Goal: Task Accomplishment & Management: Manage account settings

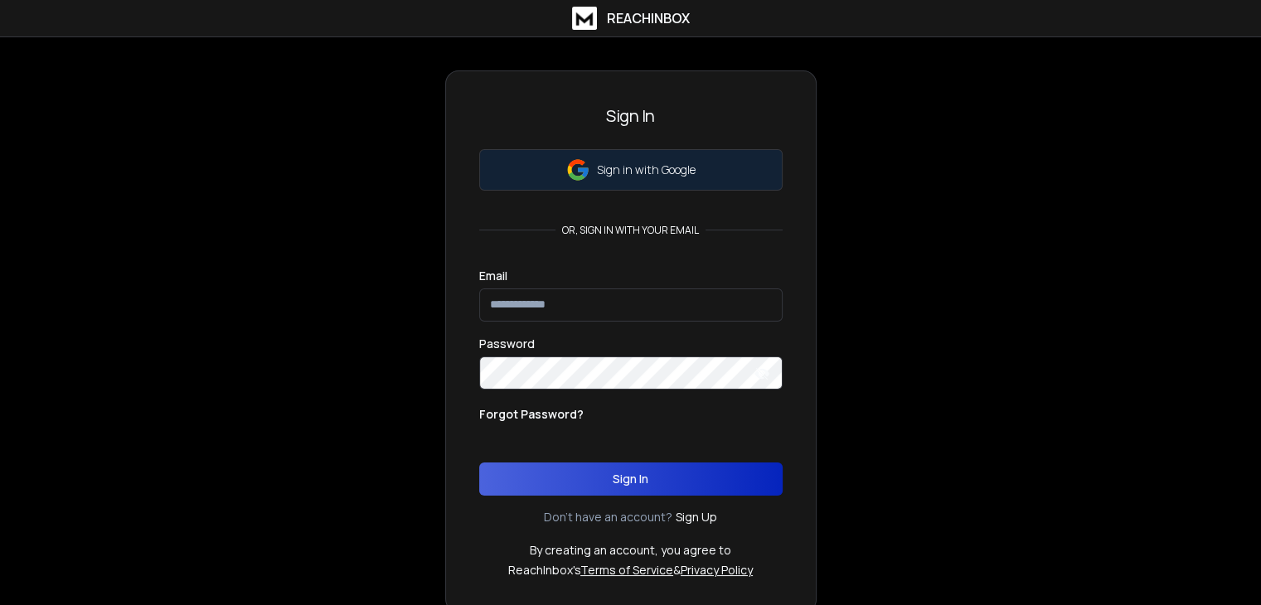
click at [718, 177] on button "Sign in with Google" at bounding box center [630, 169] width 303 height 41
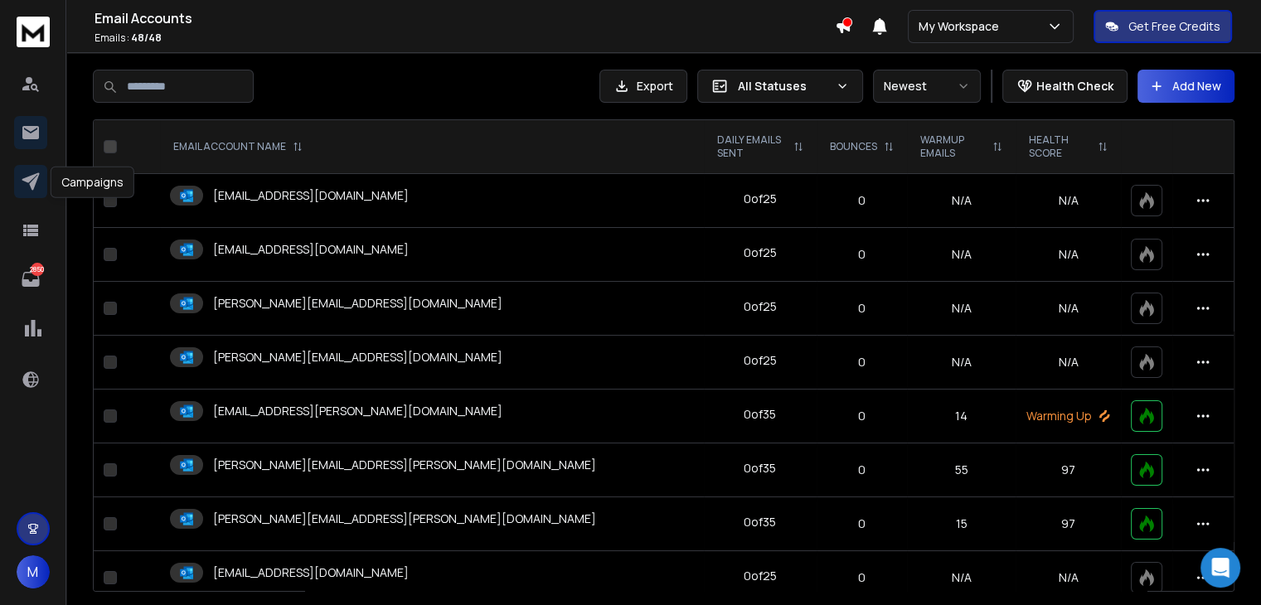
click at [36, 177] on icon at bounding box center [30, 180] width 17 height 17
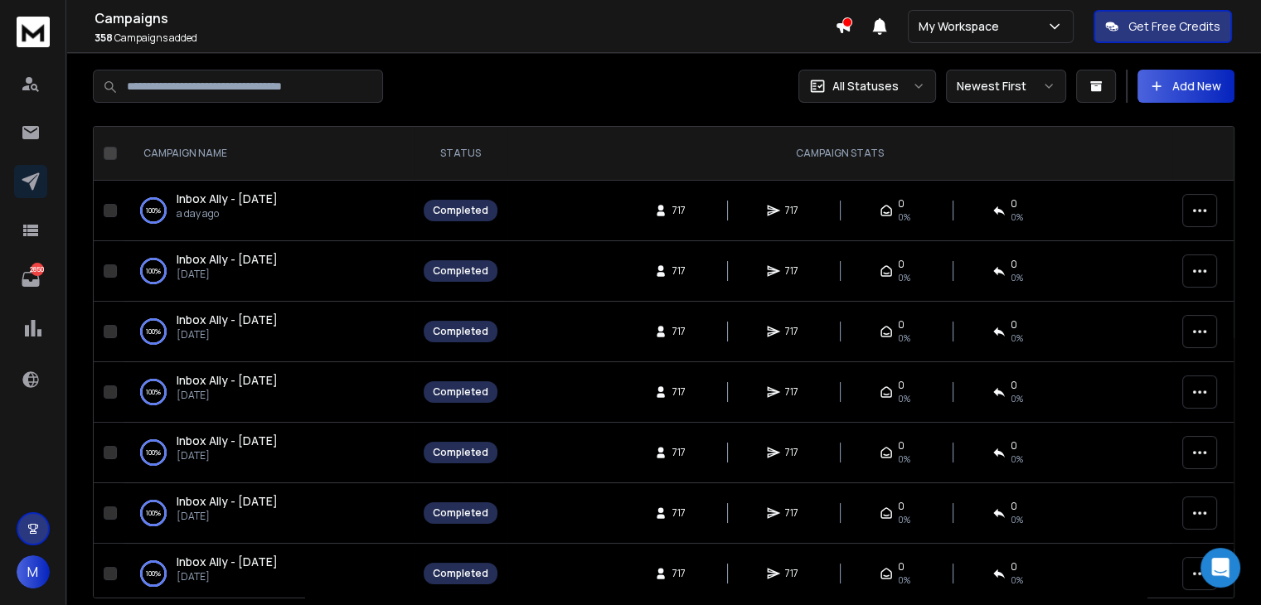
click at [1192, 202] on icon "button" at bounding box center [1199, 210] width 17 height 17
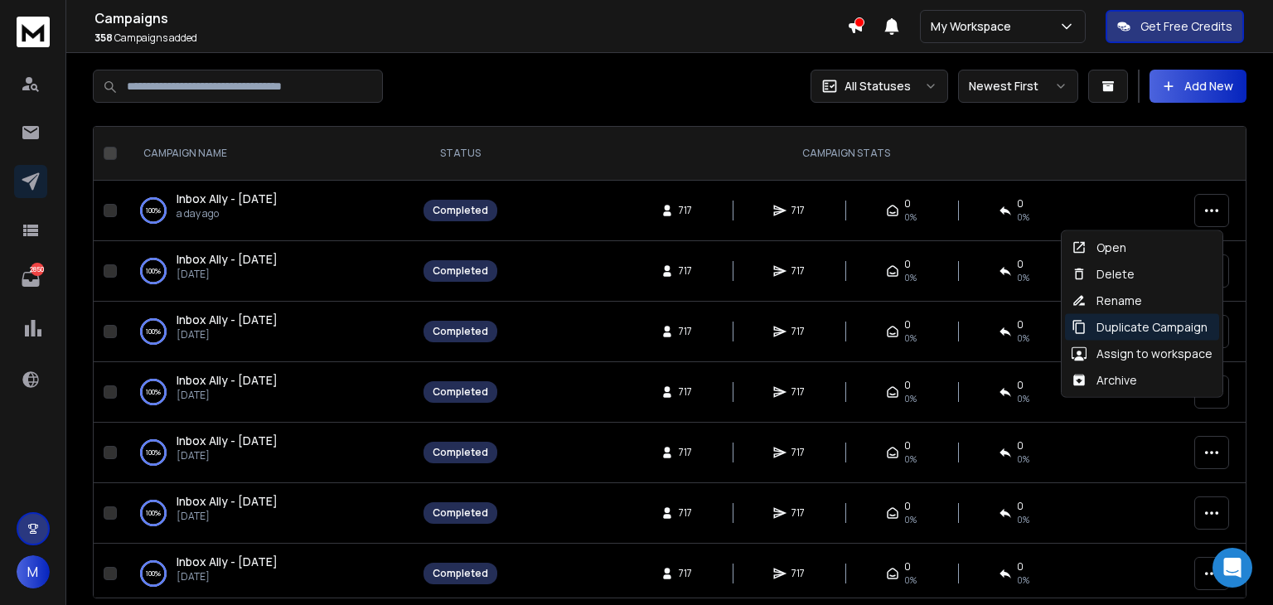
click at [1182, 325] on div "Duplicate Campaign" at bounding box center [1140, 327] width 136 height 17
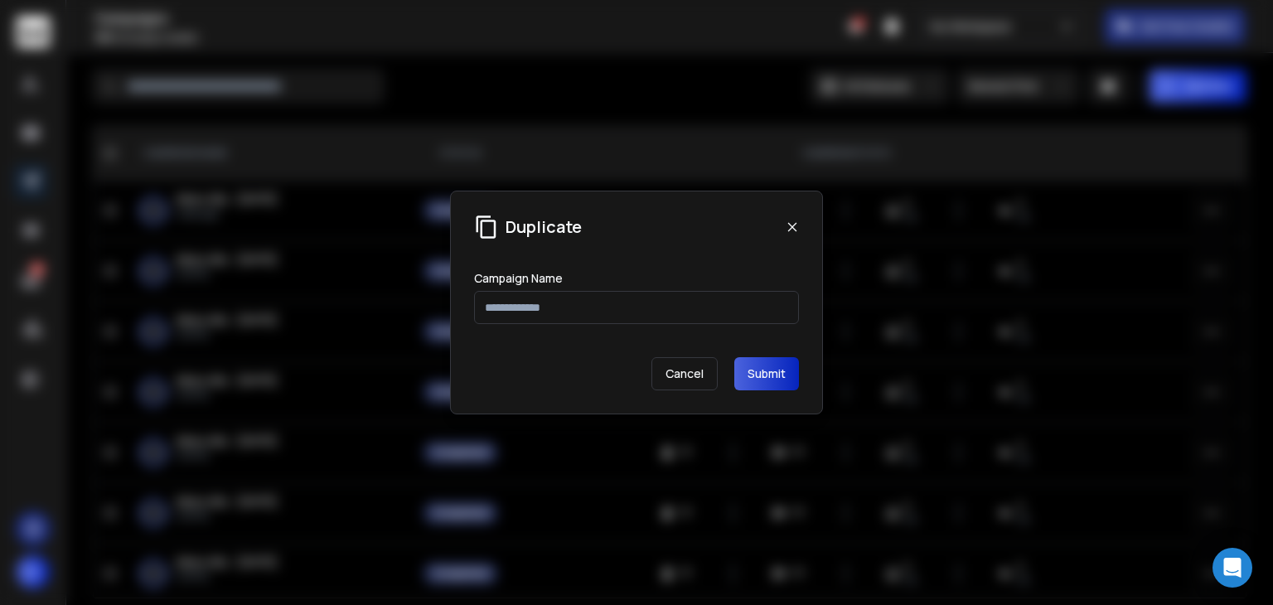
click at [759, 308] on input "text" at bounding box center [636, 307] width 325 height 33
type input "**********"
click at [734, 357] on button "Submit" at bounding box center [766, 373] width 65 height 33
click at [652, 226] on div "Duplicate" at bounding box center [636, 227] width 325 height 25
click at [647, 219] on div "Duplicate" at bounding box center [636, 227] width 325 height 25
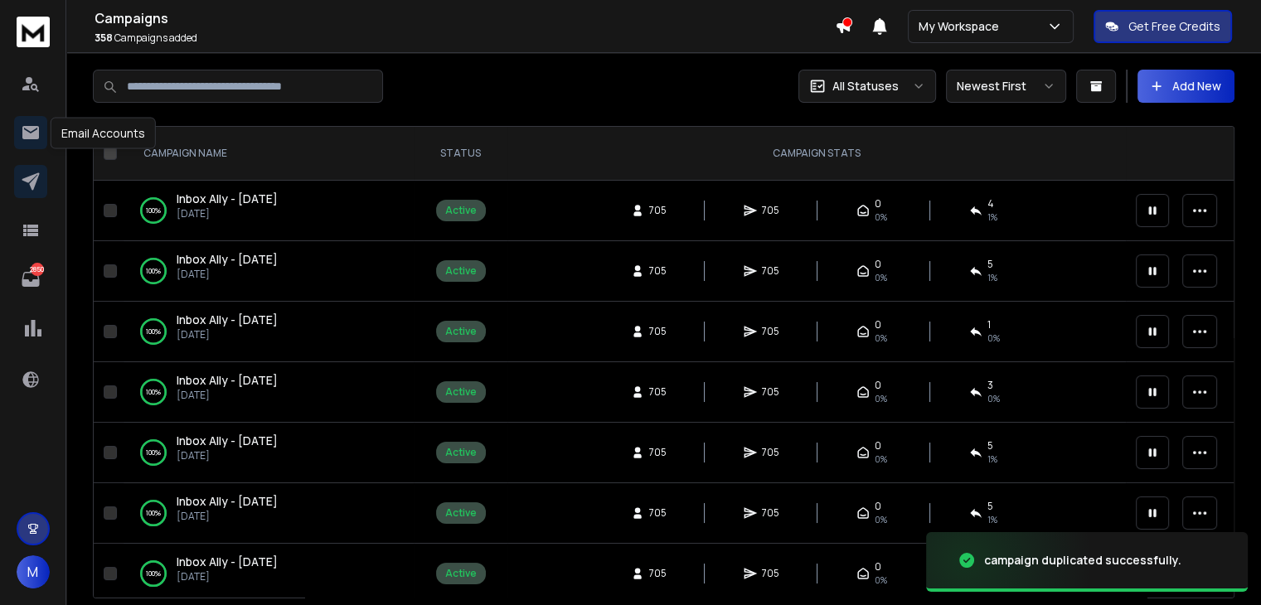
click at [30, 129] on icon at bounding box center [30, 132] width 17 height 13
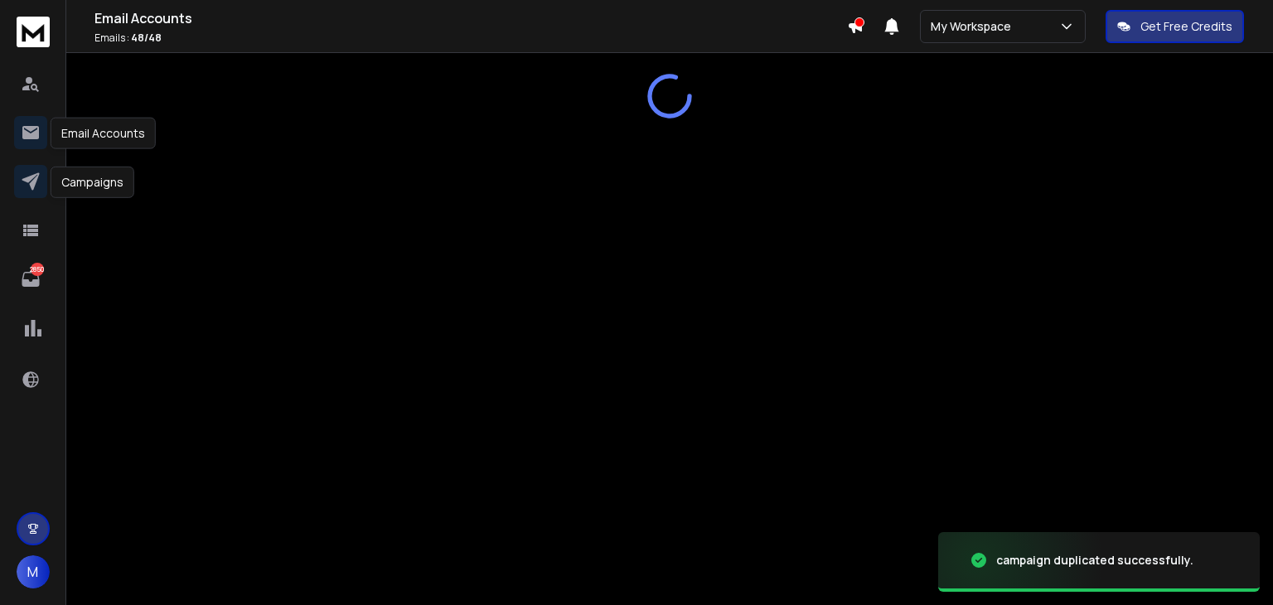
click at [31, 183] on icon at bounding box center [30, 180] width 17 height 17
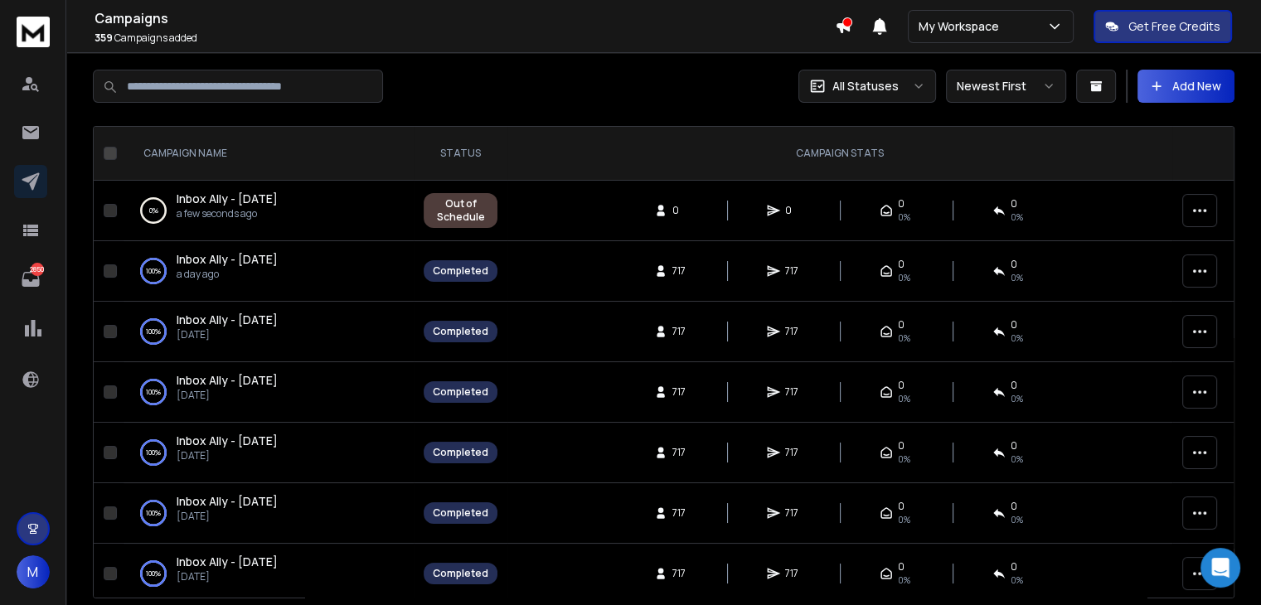
click at [325, 189] on td "0 % Inbox Ally - September 9 a few seconds ago" at bounding box center [269, 211] width 290 height 61
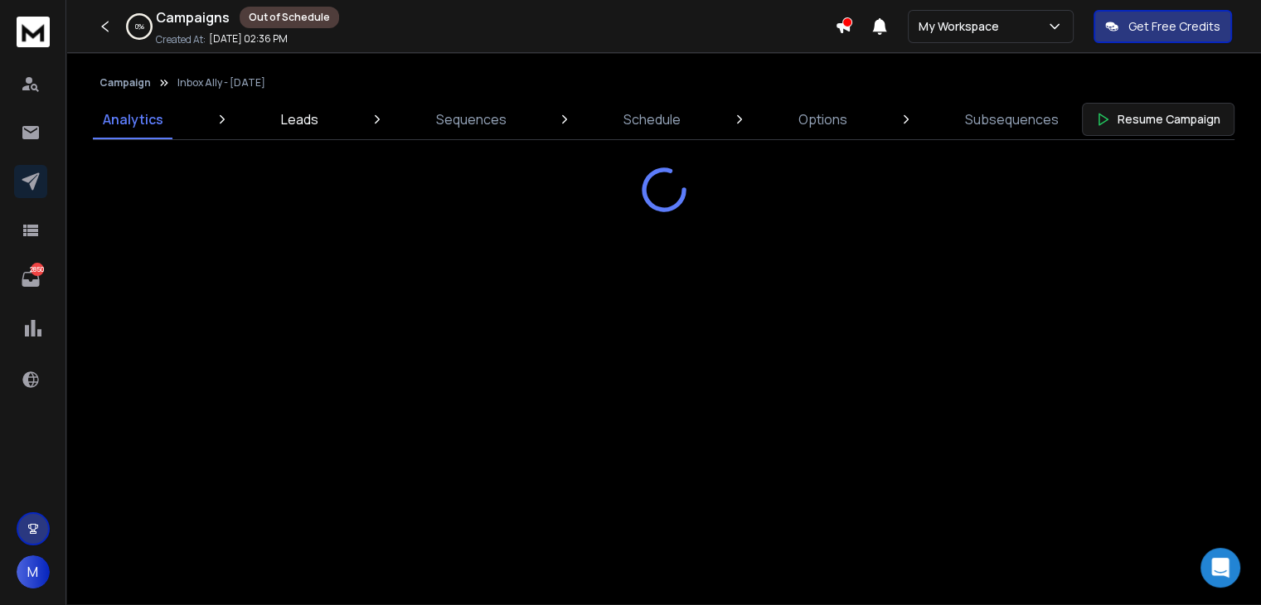
click at [308, 92] on div "Campaign Inbox Ally - September 9" at bounding box center [663, 83] width 1141 height 27
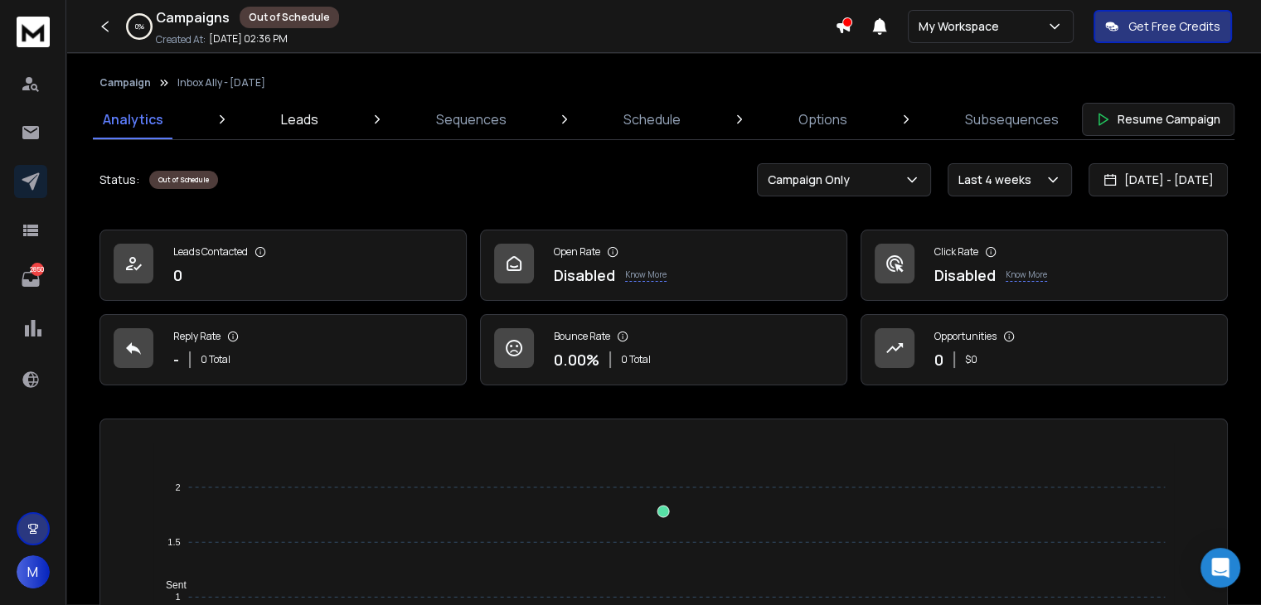
click at [306, 119] on p "Leads" at bounding box center [299, 119] width 37 height 20
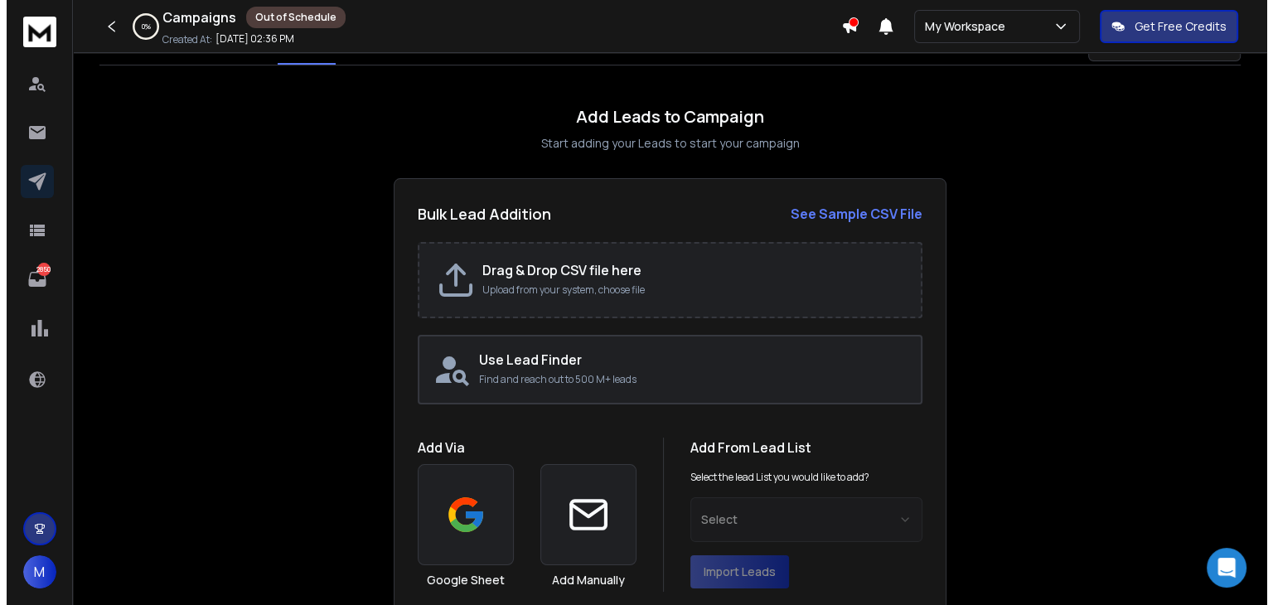
scroll to position [106, 0]
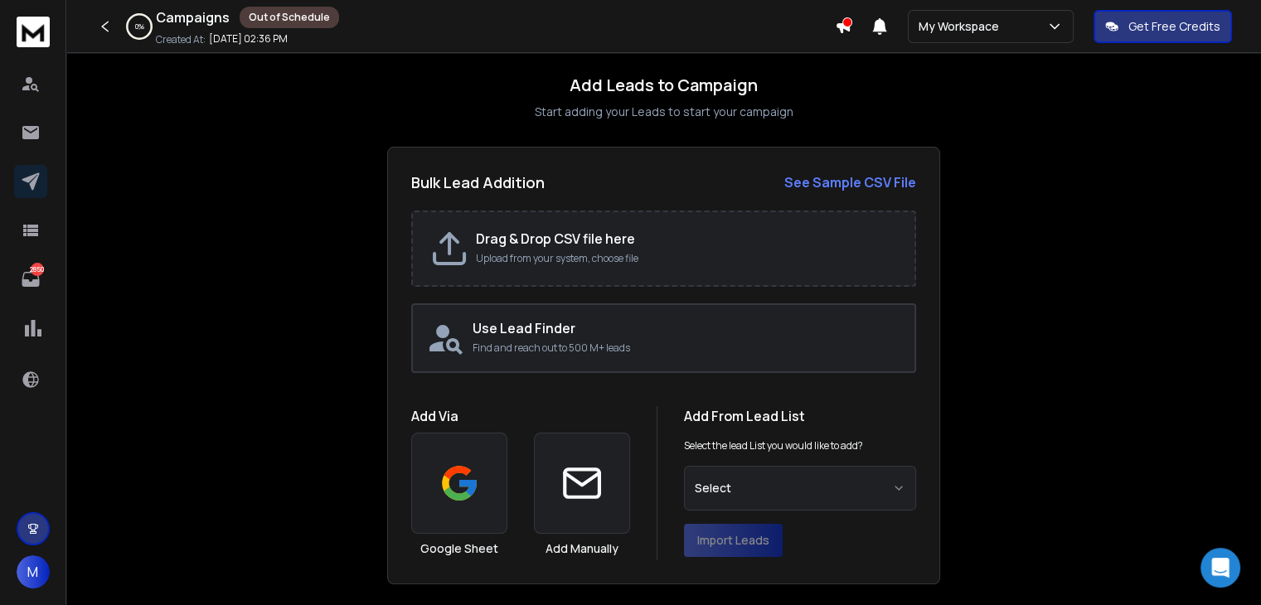
click at [812, 484] on button "Select" at bounding box center [800, 488] width 232 height 45
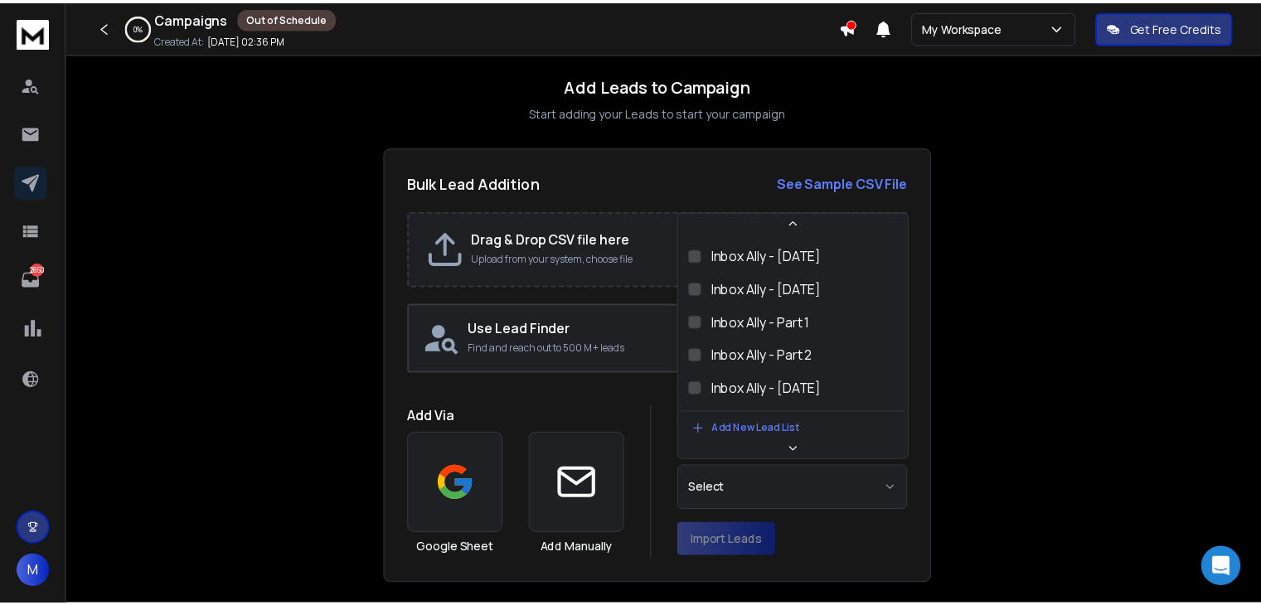
scroll to position [542, 0]
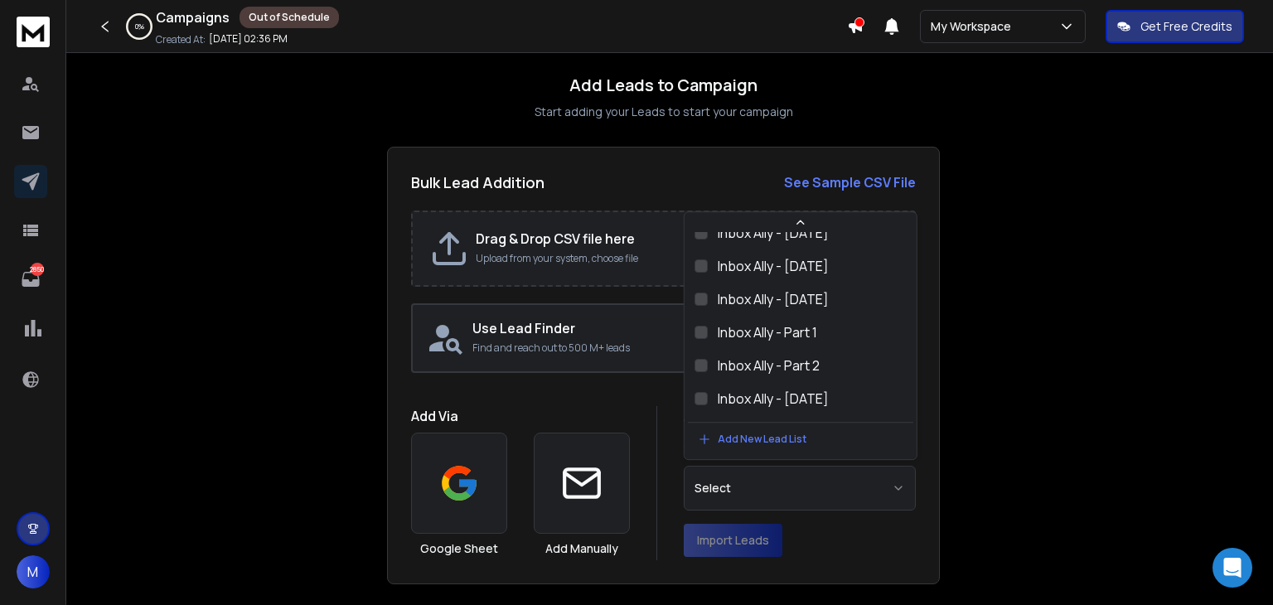
click at [784, 402] on div "Inbox Ally - September 1" at bounding box center [773, 399] width 111 height 20
click at [744, 531] on button "Import Leads" at bounding box center [733, 540] width 99 height 33
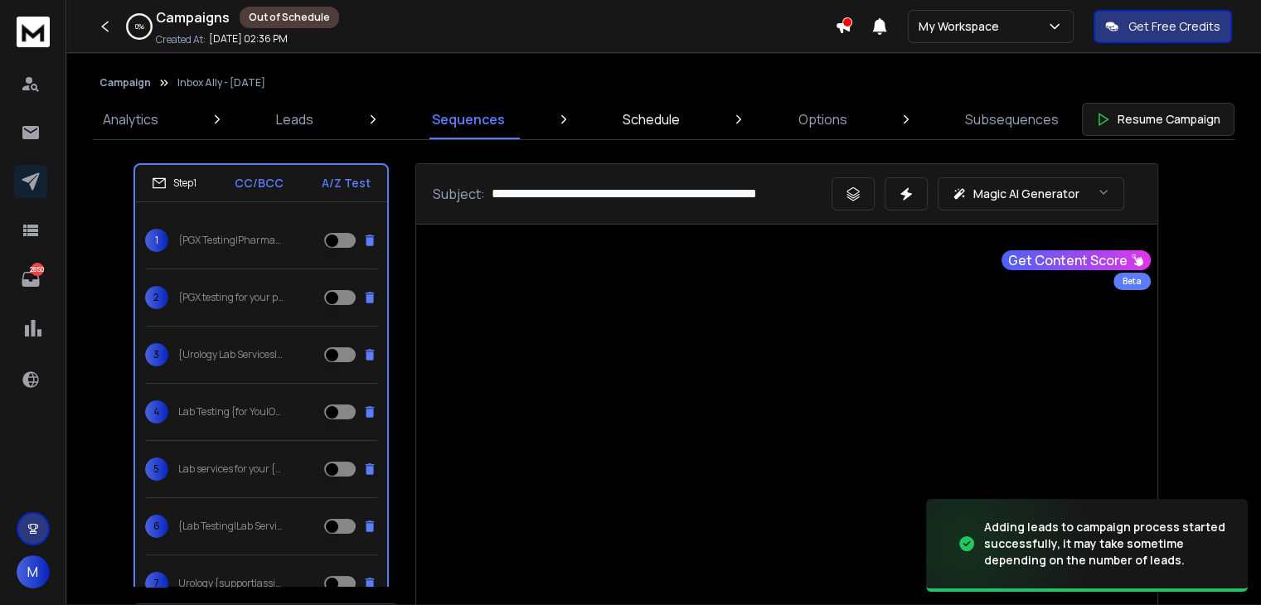
click at [666, 117] on p "Schedule" at bounding box center [651, 119] width 57 height 20
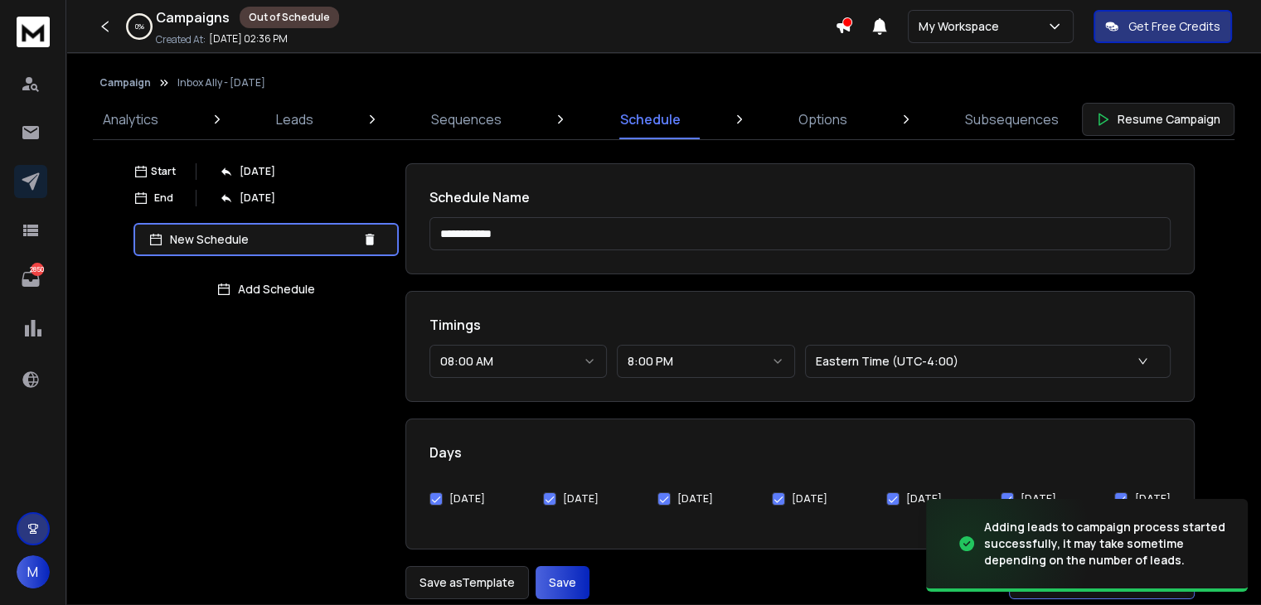
click at [275, 170] on p "Mon Sep 08 2025" at bounding box center [258, 171] width 36 height 13
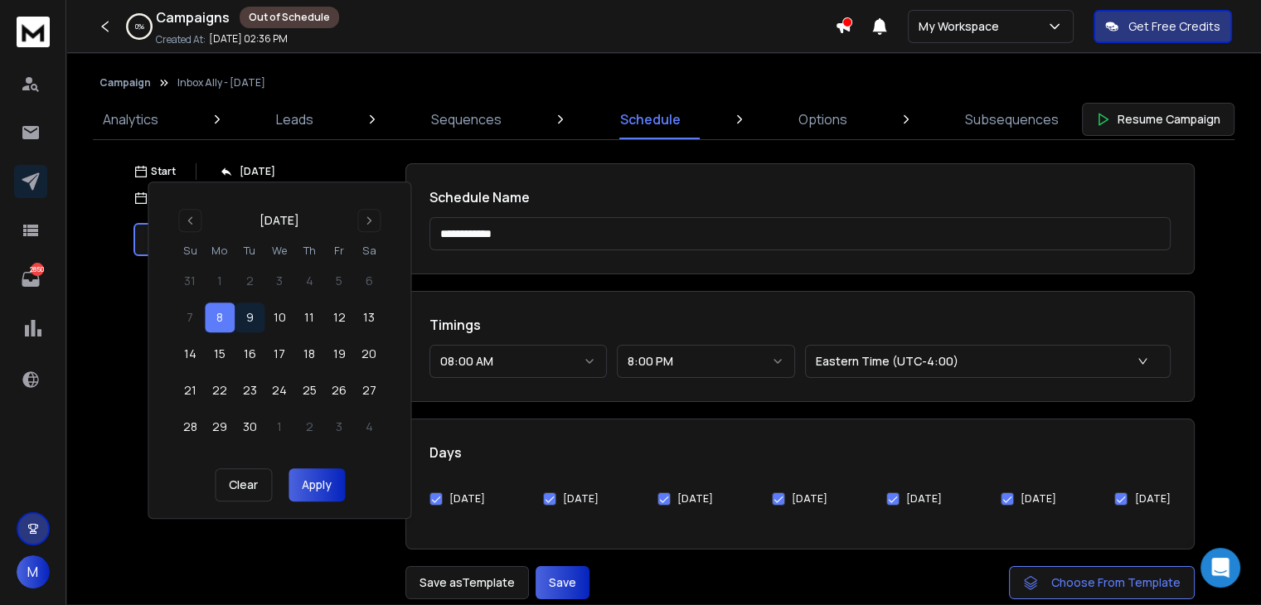
click at [257, 318] on button "9" at bounding box center [250, 318] width 30 height 30
drag, startPoint x: 328, startPoint y: 478, endPoint x: 298, endPoint y: 386, distance: 96.7
click at [327, 477] on button "Apply" at bounding box center [316, 484] width 56 height 33
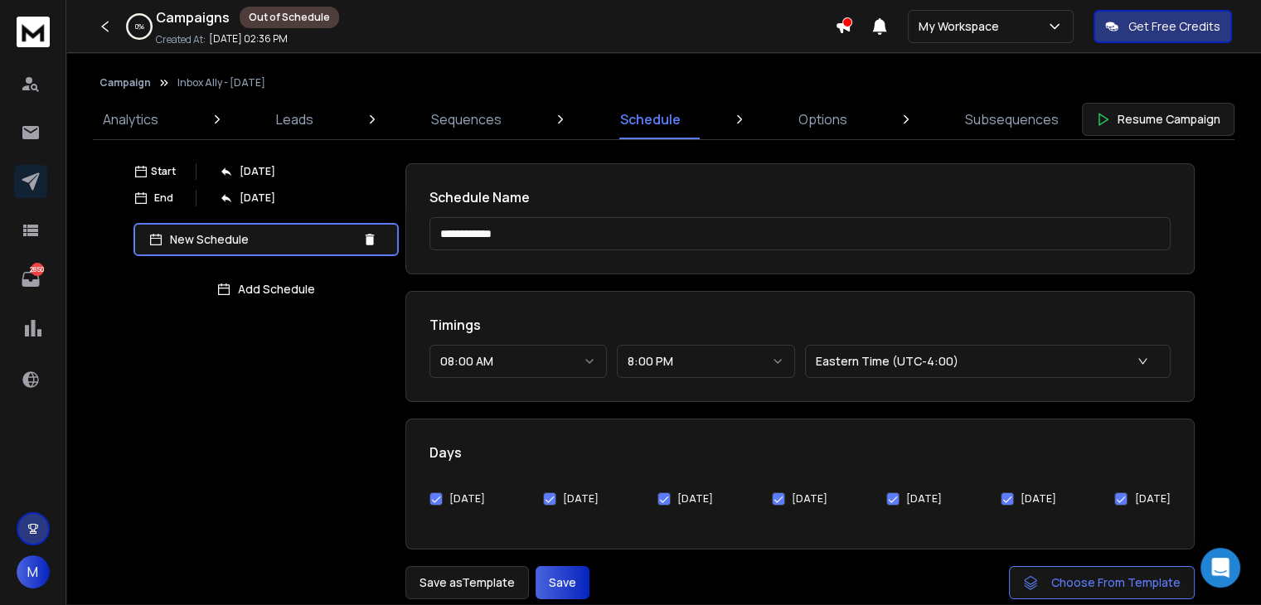
click at [262, 193] on p "Mon Sep 08 2025" at bounding box center [258, 197] width 36 height 13
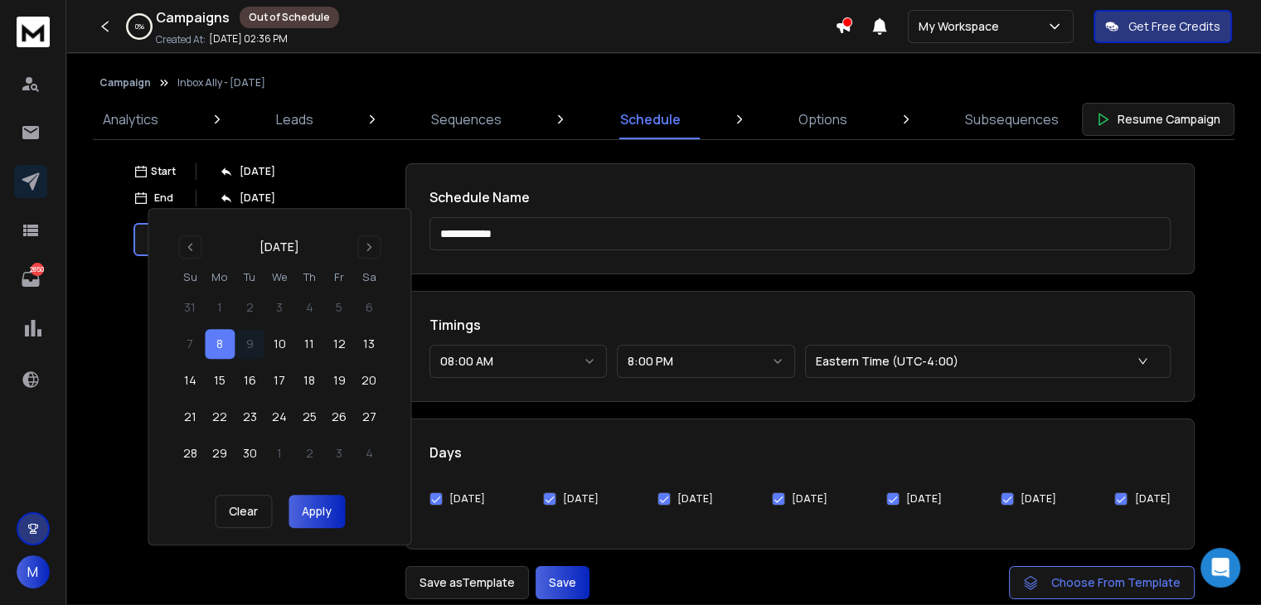
click at [252, 341] on td "9" at bounding box center [250, 344] width 30 height 30
click at [286, 344] on button "10" at bounding box center [279, 344] width 30 height 30
click at [321, 506] on button "Apply" at bounding box center [316, 511] width 56 height 33
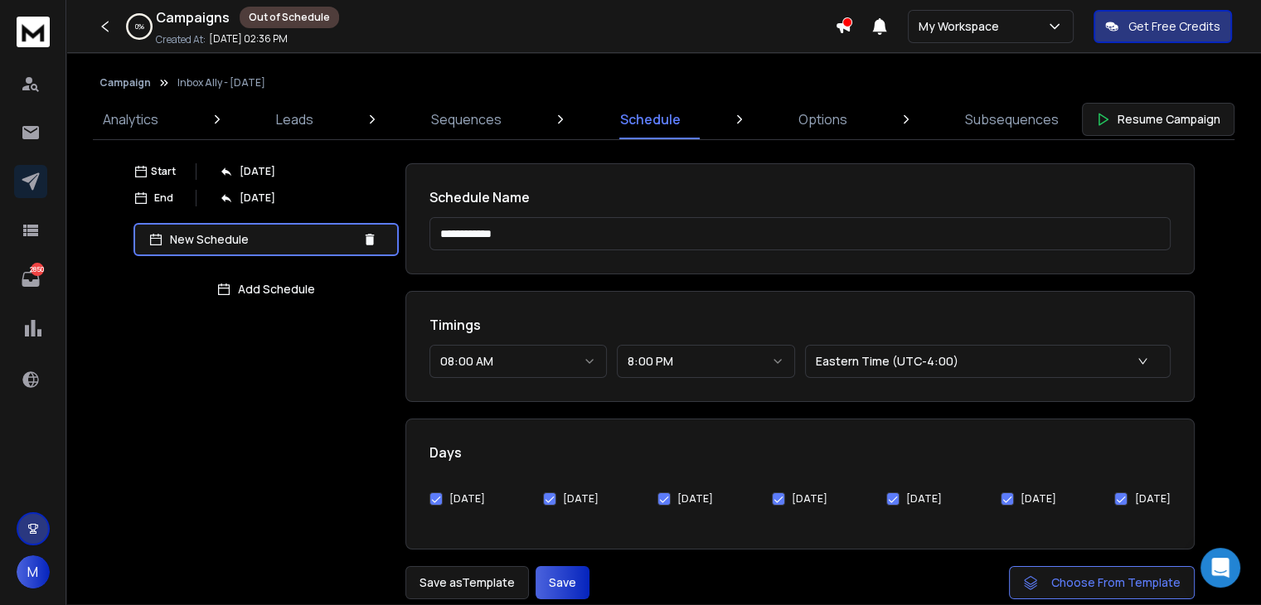
click at [568, 583] on button "Save" at bounding box center [562, 582] width 54 height 33
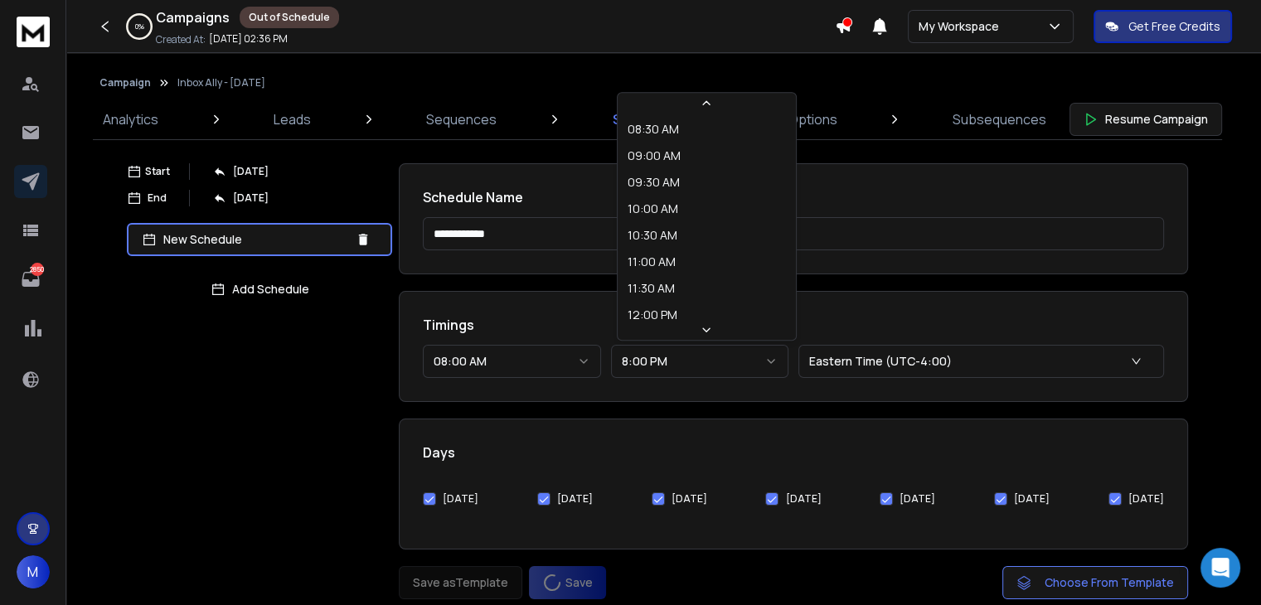
click at [693, 360] on button "8:00 PM" at bounding box center [700, 361] width 178 height 33
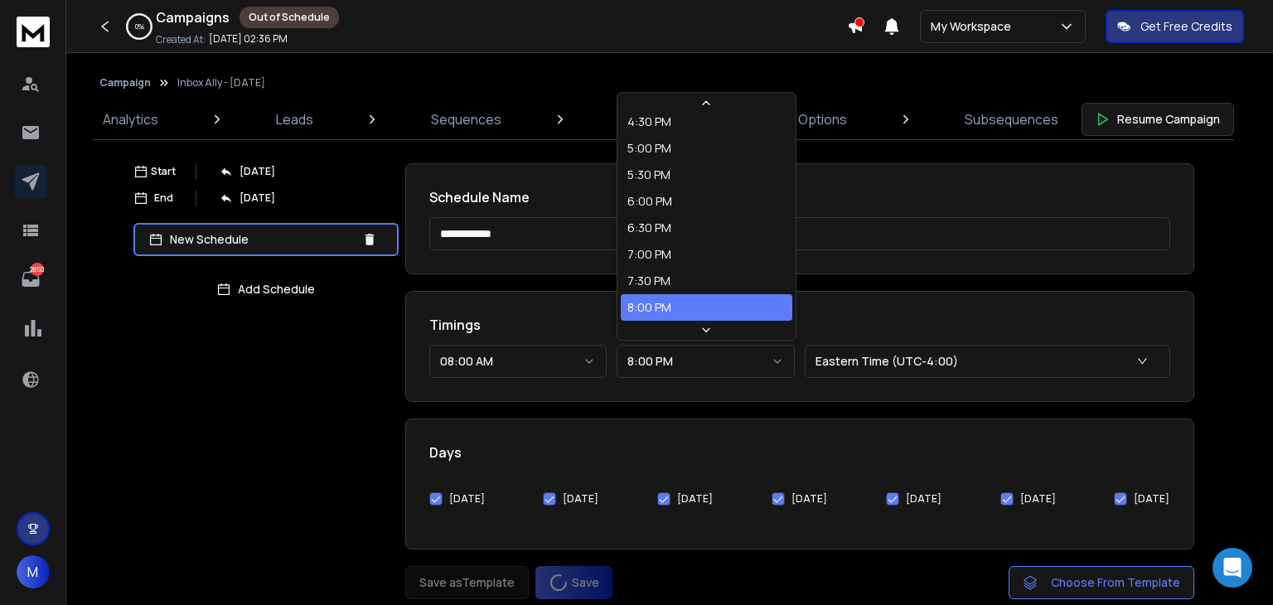
scroll to position [626, 0]
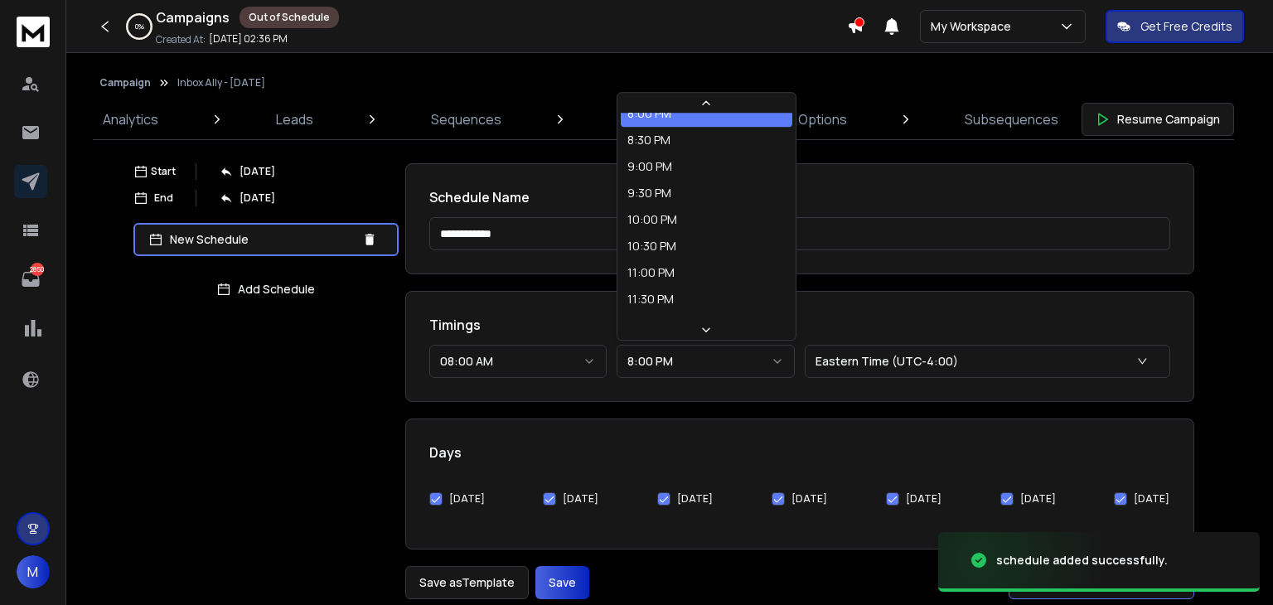
select select "********"
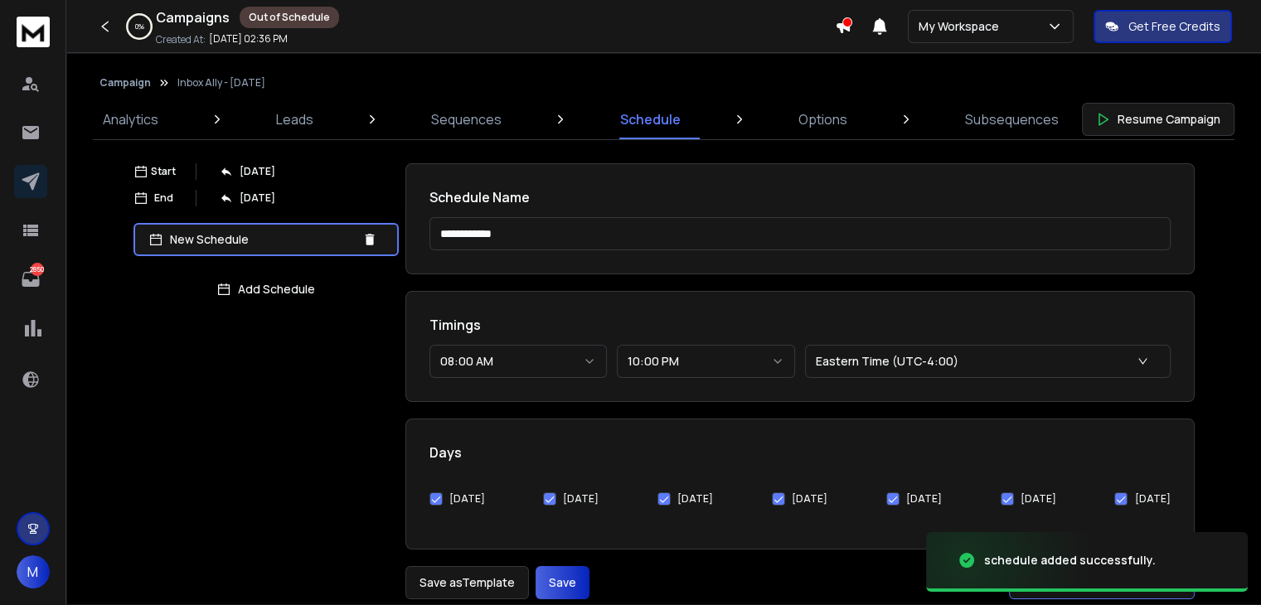
click at [566, 588] on button "Save" at bounding box center [562, 582] width 54 height 33
click at [826, 115] on p "Options" at bounding box center [822, 119] width 49 height 20
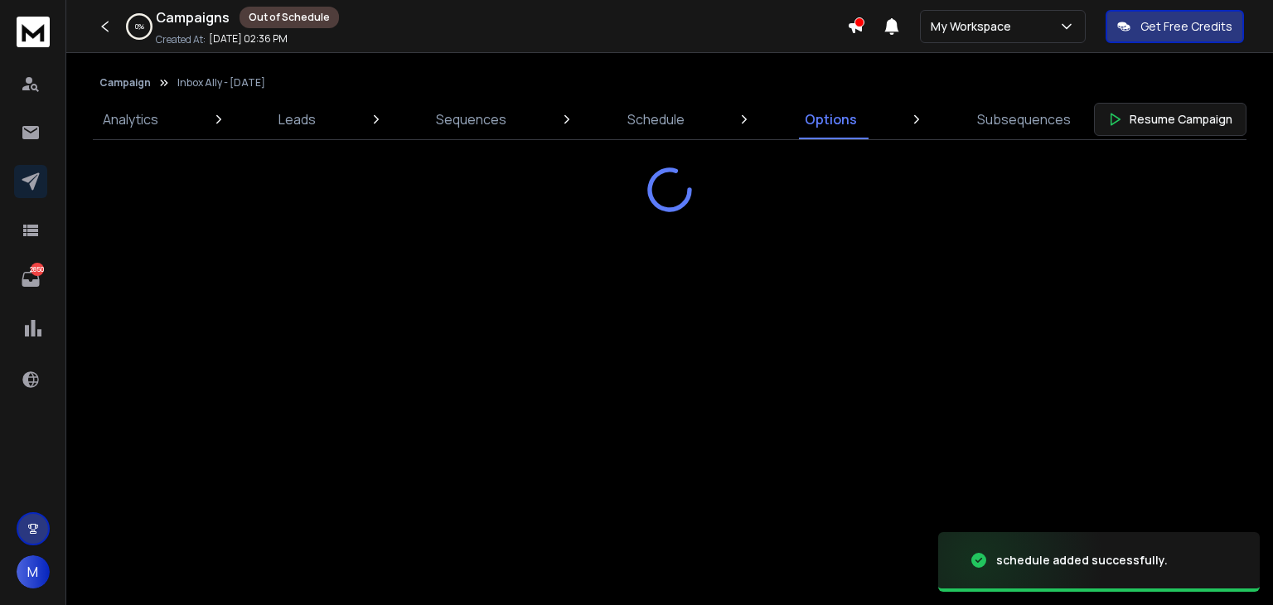
select select "*"
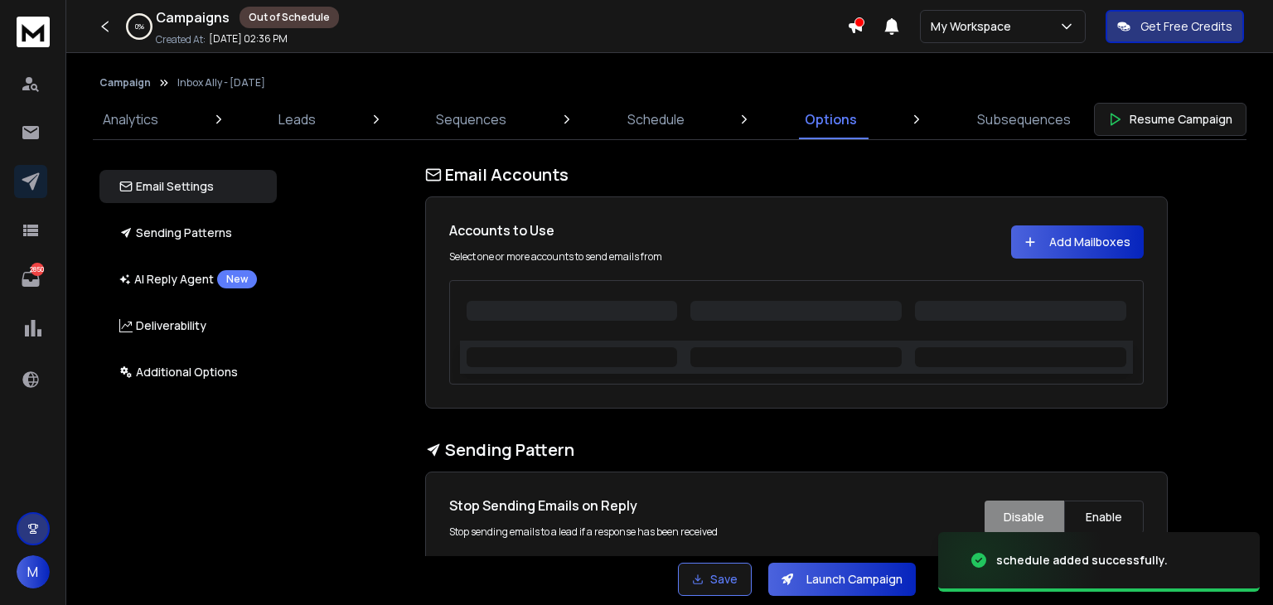
click at [692, 582] on icon "submit" at bounding box center [698, 580] width 12 height 12
click at [1137, 120] on button "Resume Campaign" at bounding box center [1170, 119] width 153 height 33
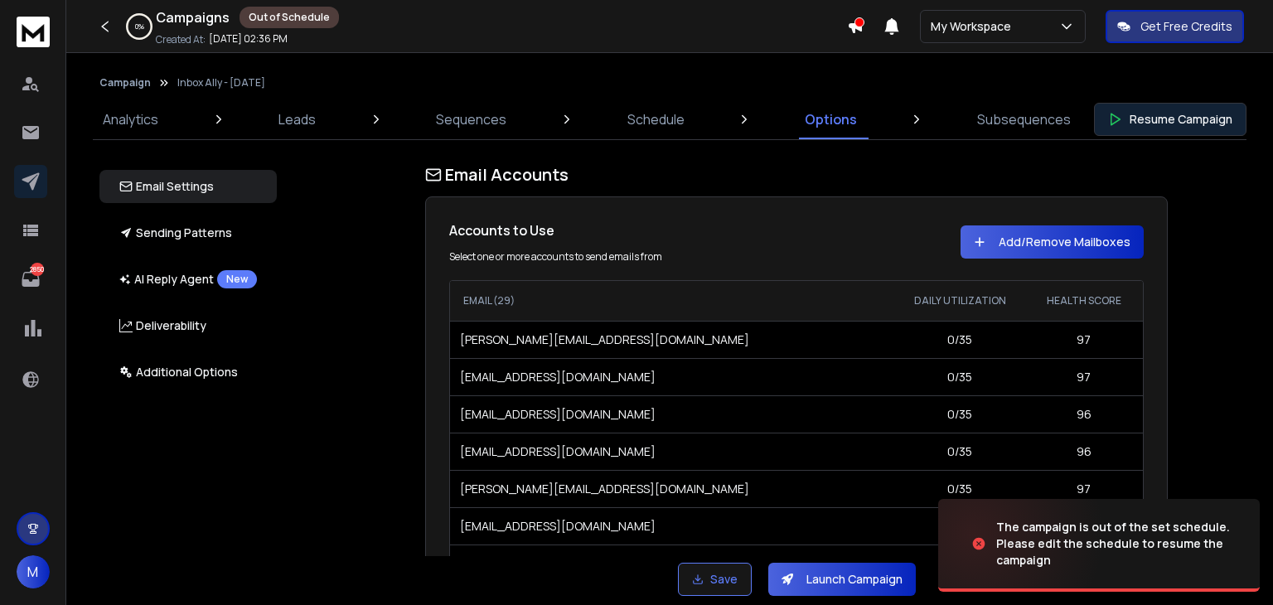
click at [1193, 126] on button "Resume Campaign" at bounding box center [1170, 119] width 153 height 33
click at [32, 127] on icon at bounding box center [30, 132] width 17 height 13
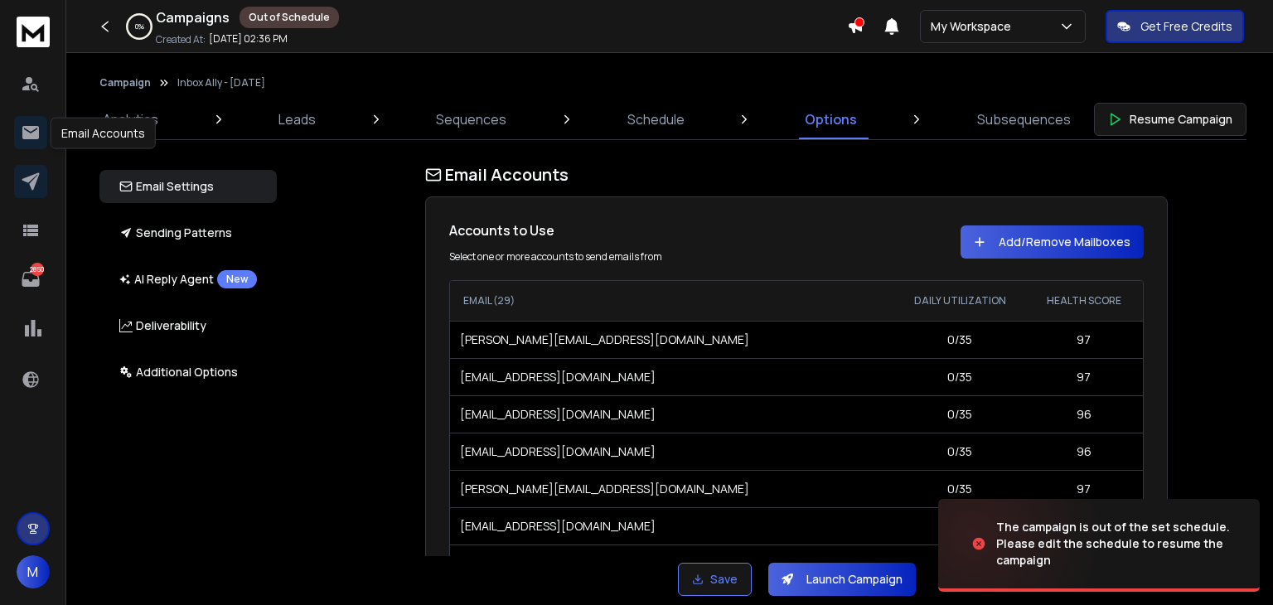
click at [32, 126] on icon at bounding box center [30, 132] width 17 height 13
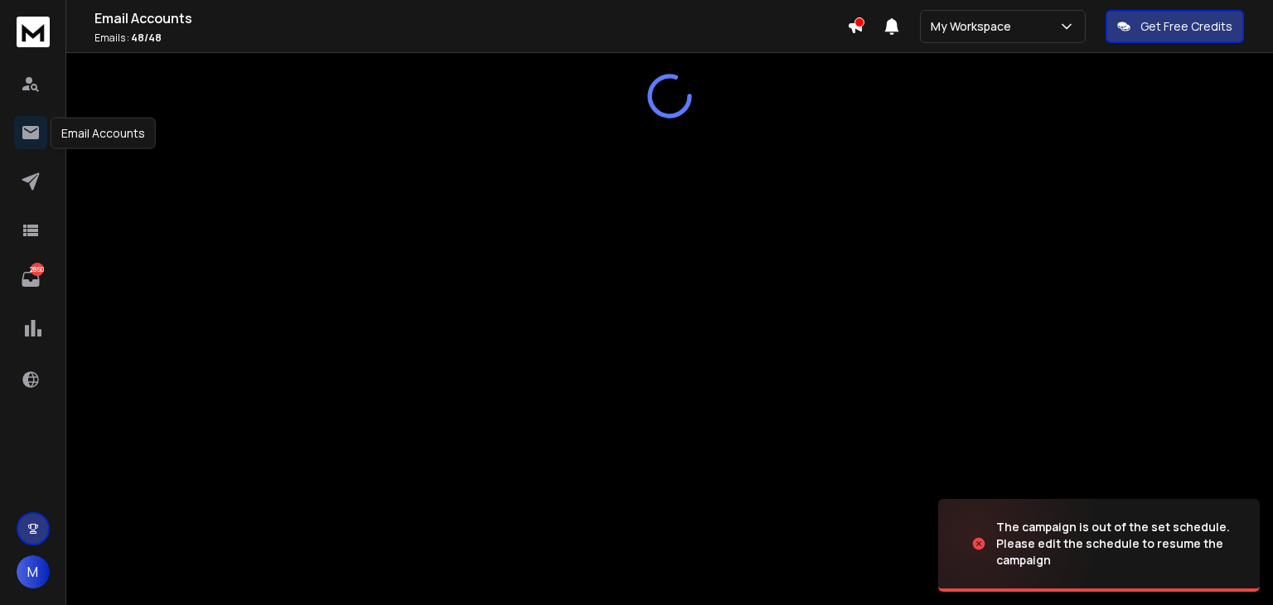
click at [32, 126] on icon at bounding box center [30, 132] width 17 height 13
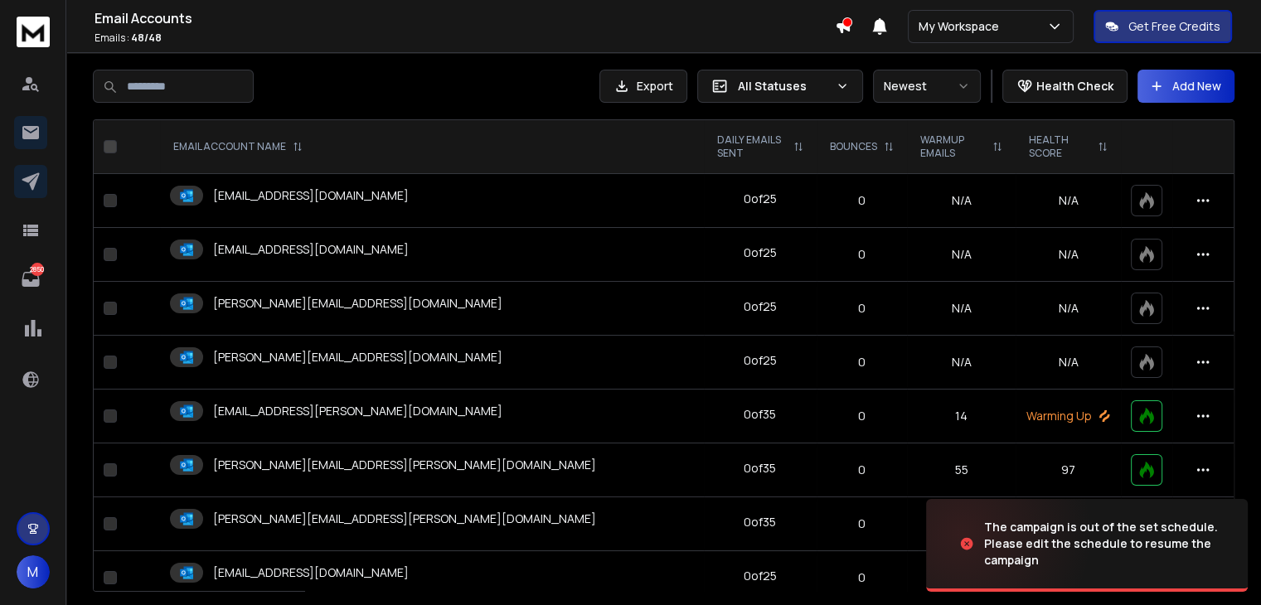
click at [31, 187] on icon at bounding box center [30, 180] width 17 height 17
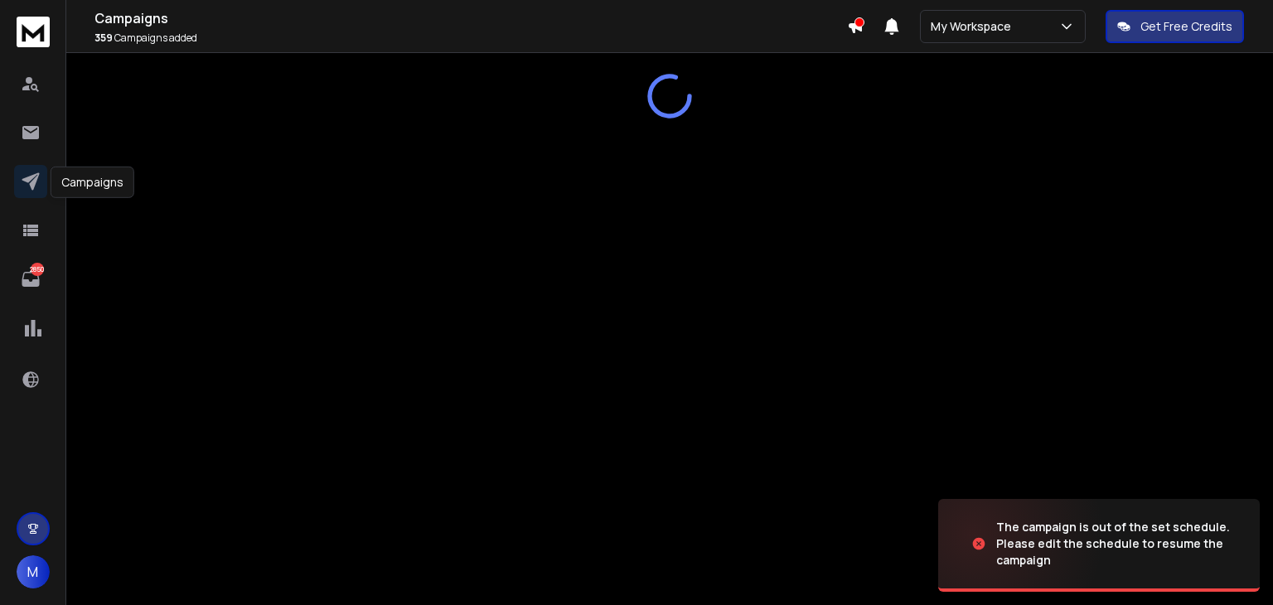
click at [31, 187] on icon at bounding box center [30, 180] width 17 height 17
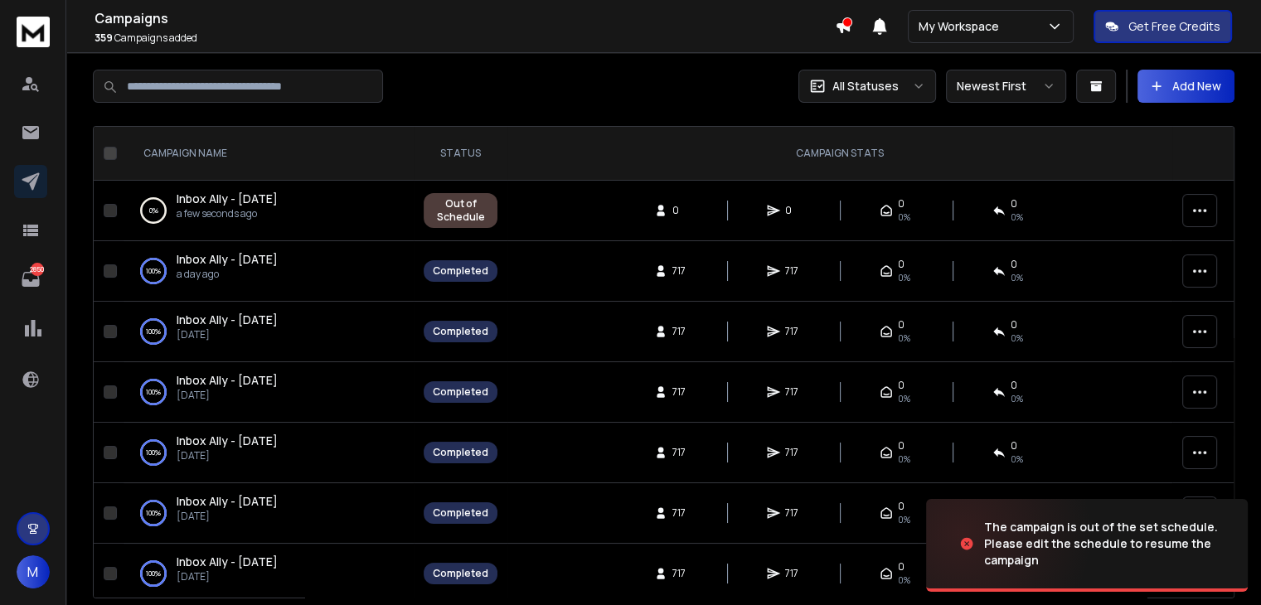
click at [333, 196] on div "0 % Inbox Ally - September 9 a few seconds ago" at bounding box center [268, 211] width 257 height 40
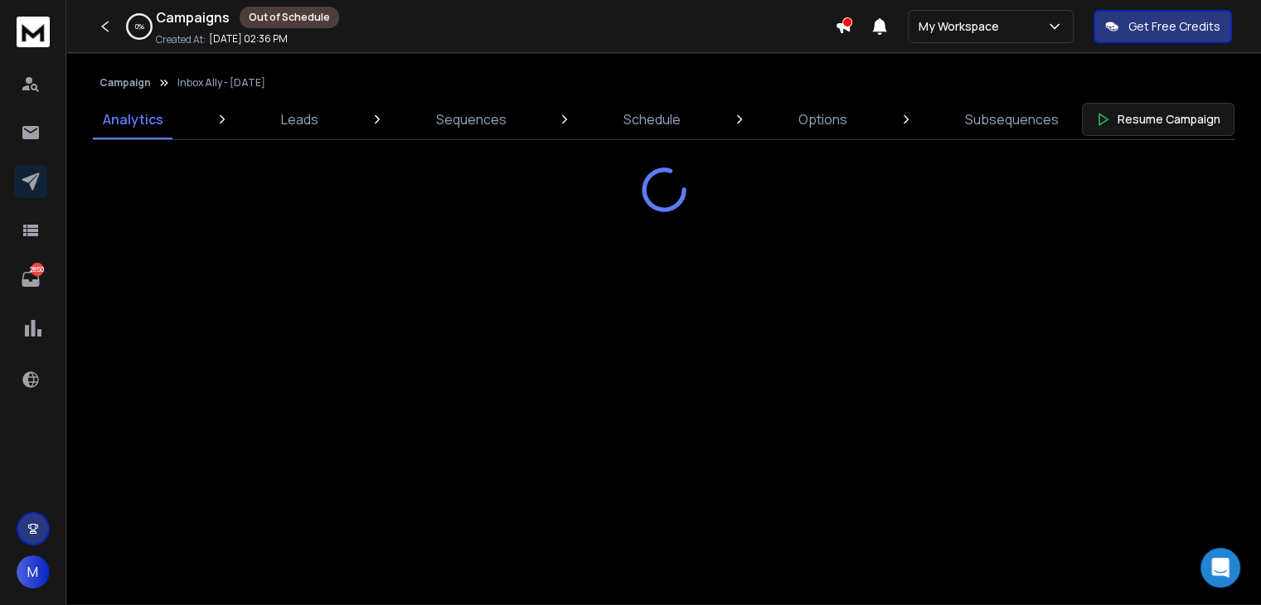
click at [695, 117] on div "Analytics Leads Sequences Schedule Options Subsequences" at bounding box center [581, 119] width 976 height 40
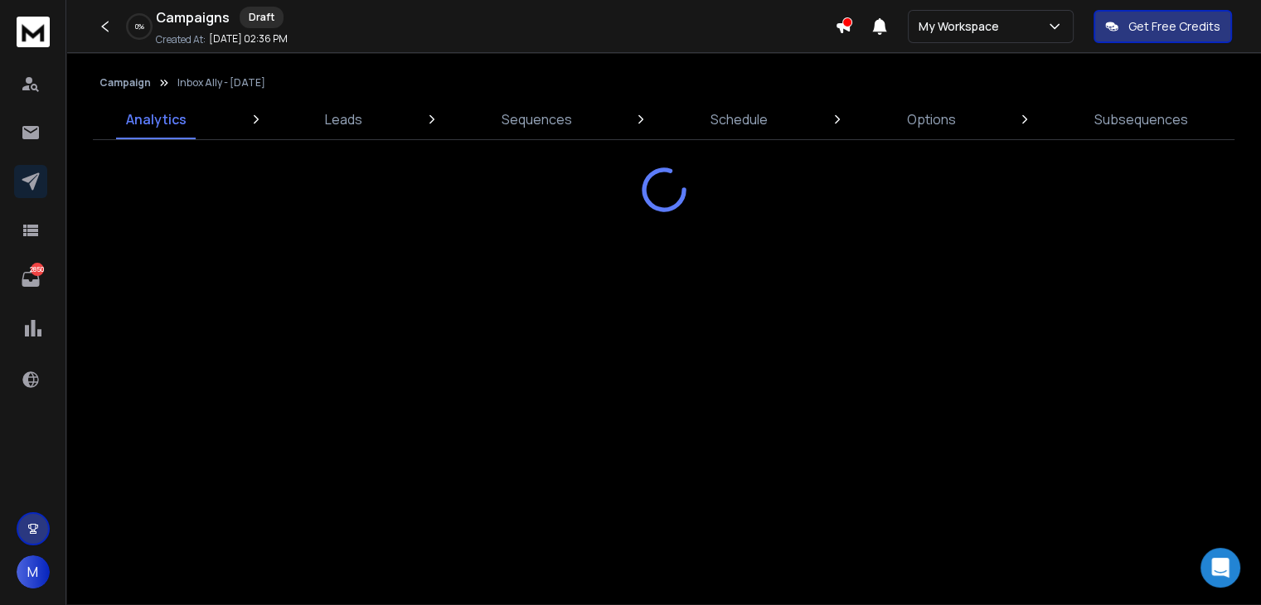
click at [666, 120] on div "Analytics Leads Sequences Schedule Options Subsequences" at bounding box center [657, 119] width 1128 height 40
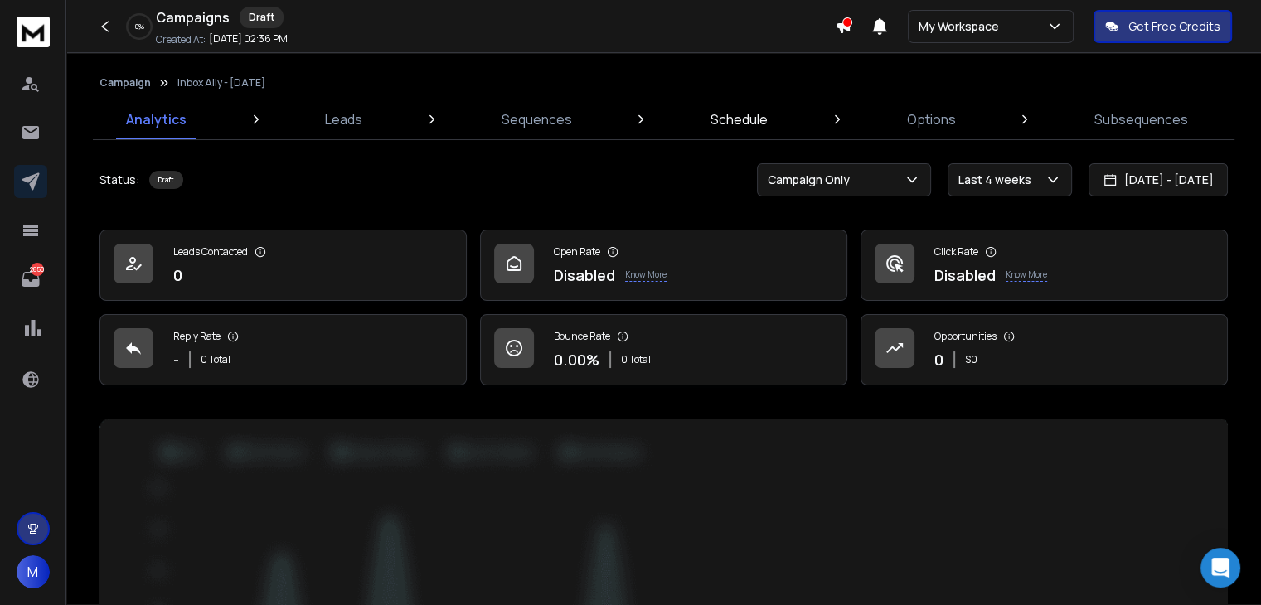
click at [762, 120] on p "Schedule" at bounding box center [738, 119] width 57 height 20
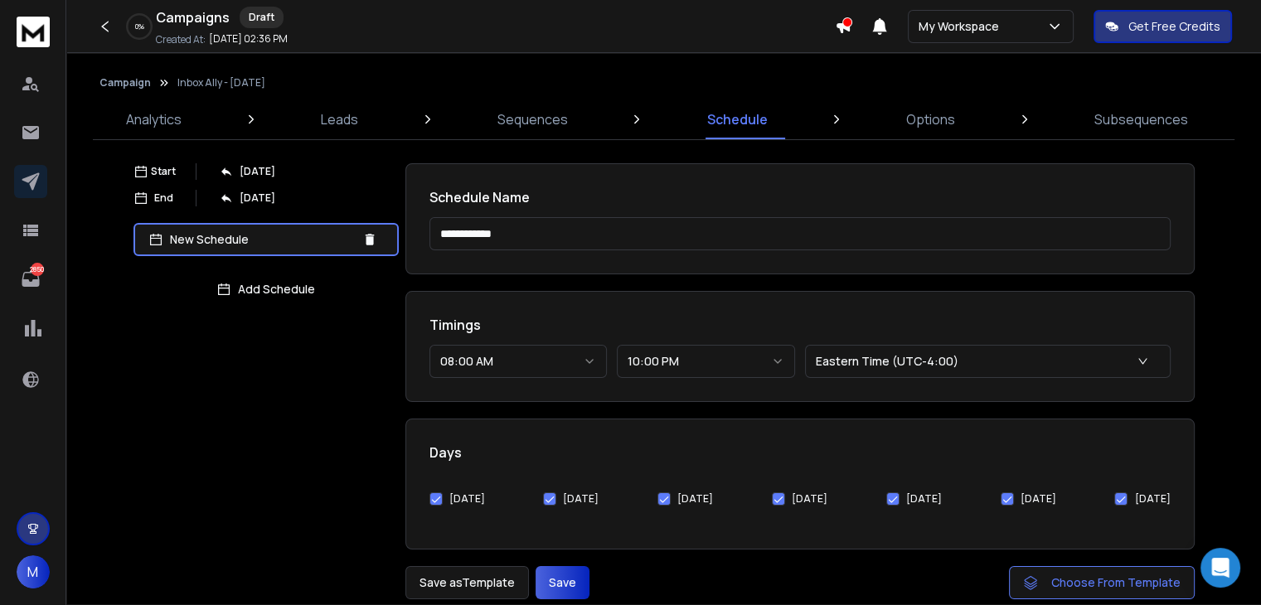
click at [560, 590] on button "Save" at bounding box center [562, 582] width 54 height 33
click at [559, 590] on div "Save as Template Save" at bounding box center [508, 582] width 207 height 33
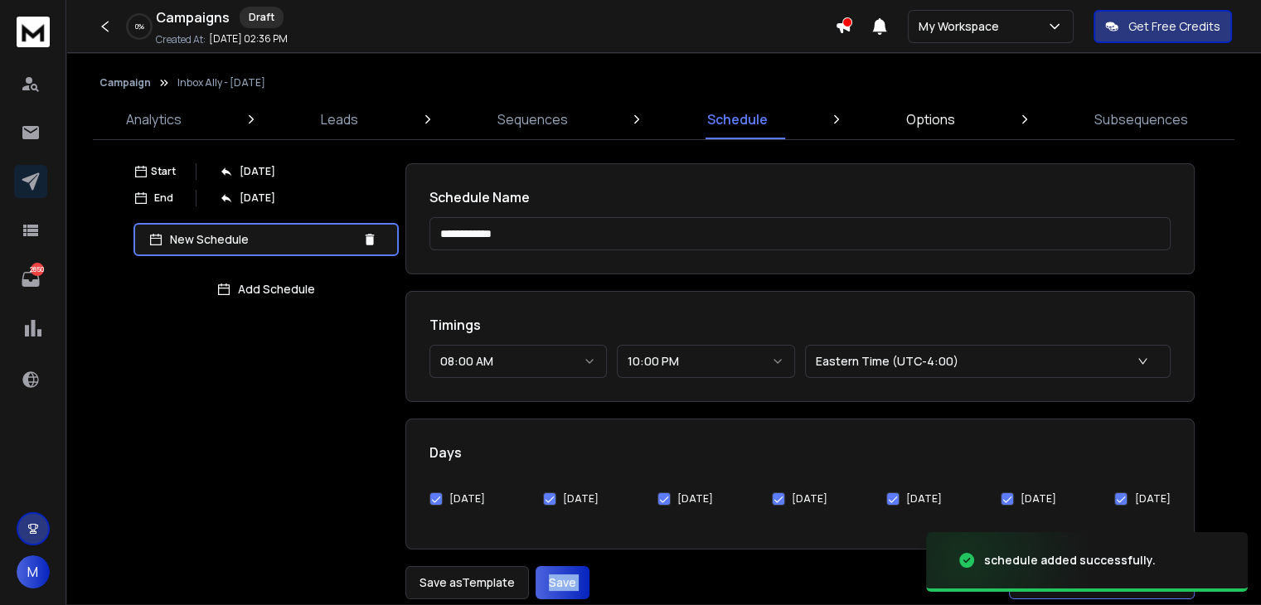
click at [952, 117] on p "Options" at bounding box center [930, 119] width 49 height 20
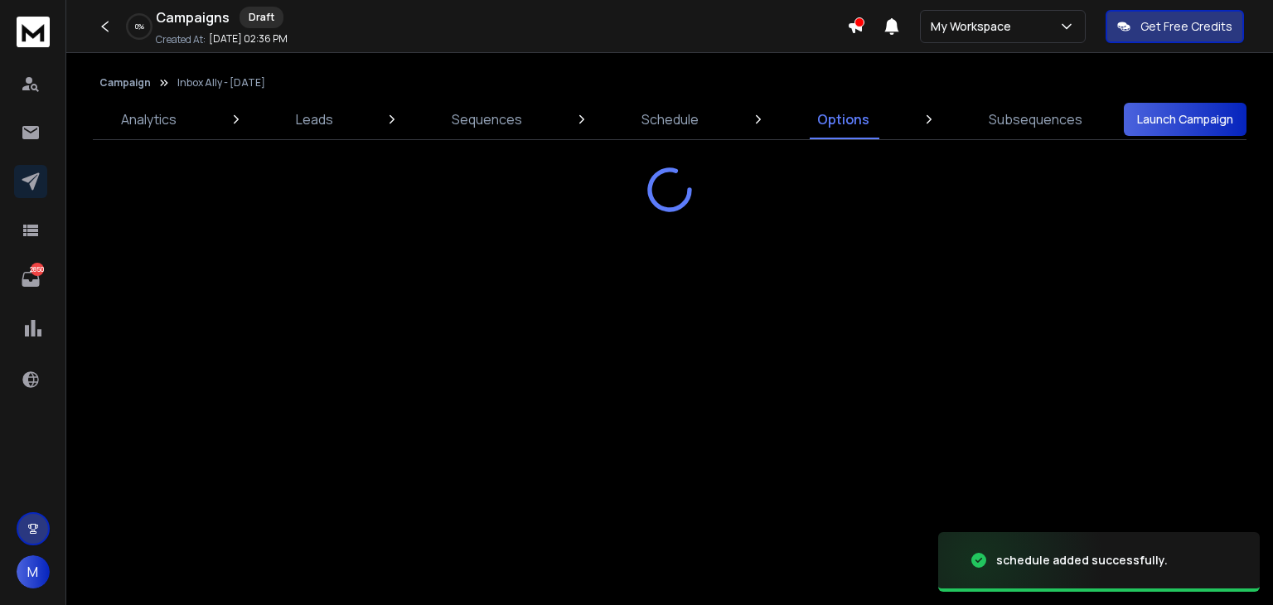
select select "*"
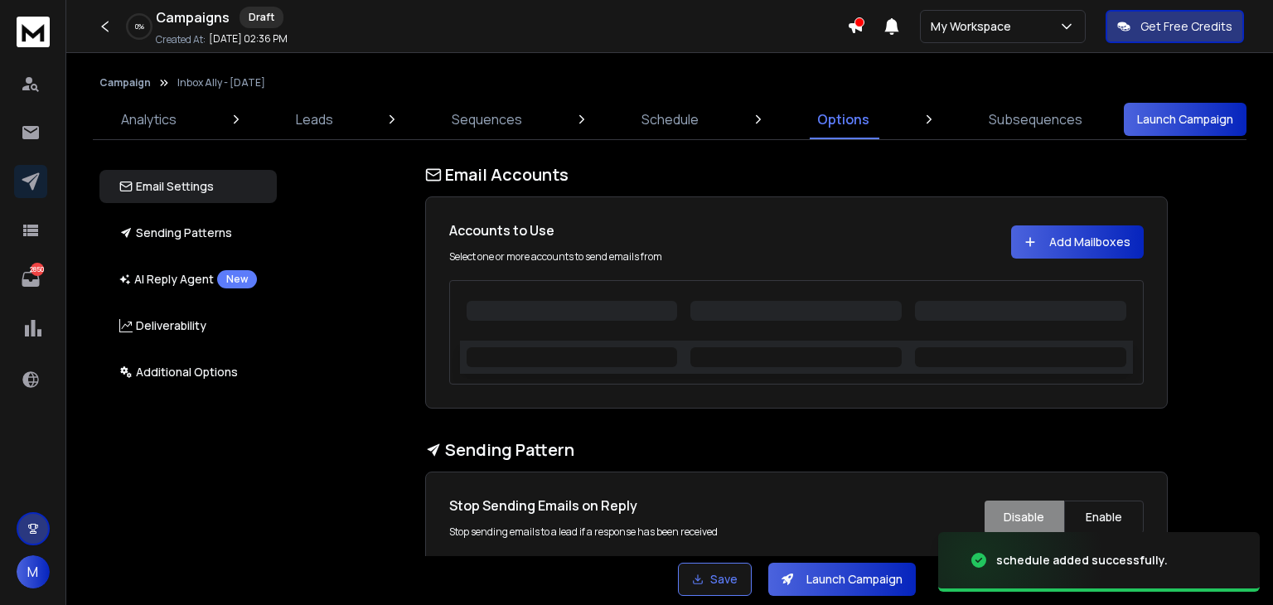
click at [1202, 128] on button "Launch Campaign" at bounding box center [1185, 119] width 123 height 33
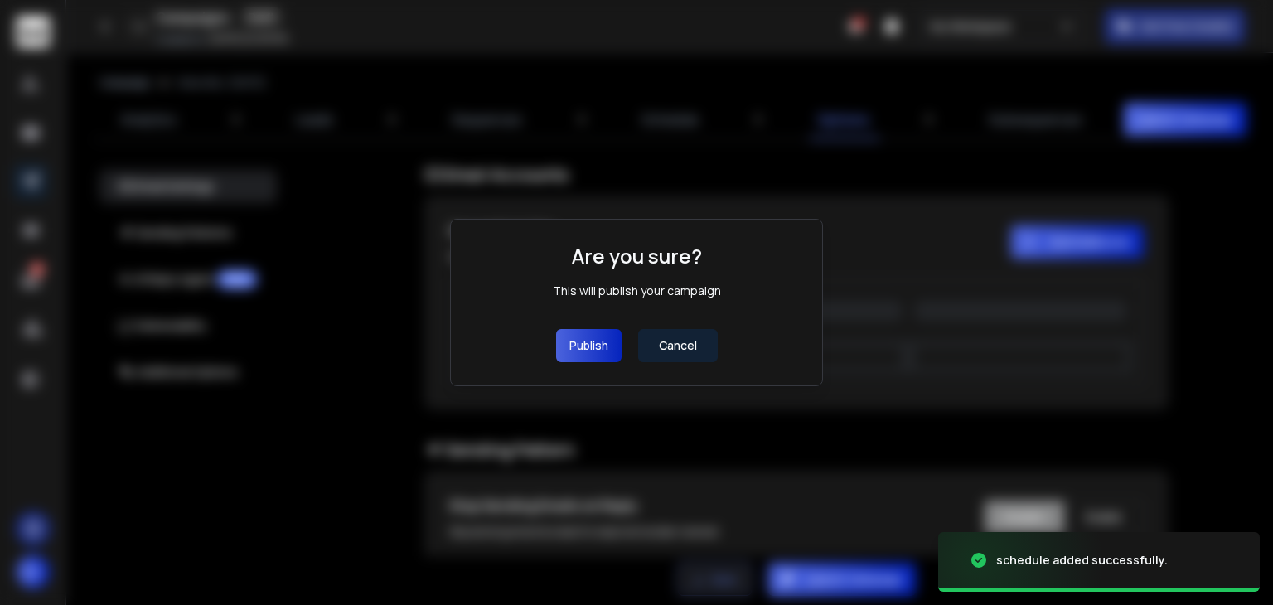
click at [590, 346] on button "Publish" at bounding box center [588, 345] width 65 height 33
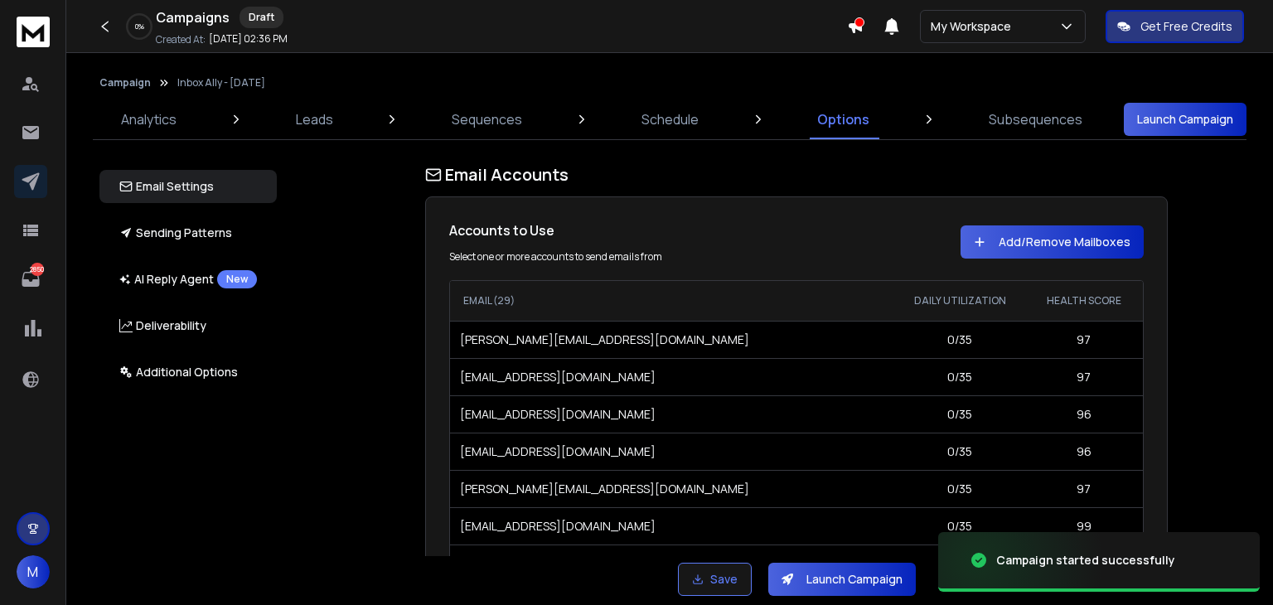
click at [724, 574] on button "Save" at bounding box center [715, 579] width 74 height 33
click at [1154, 123] on button "Launch Campaign" at bounding box center [1185, 119] width 123 height 33
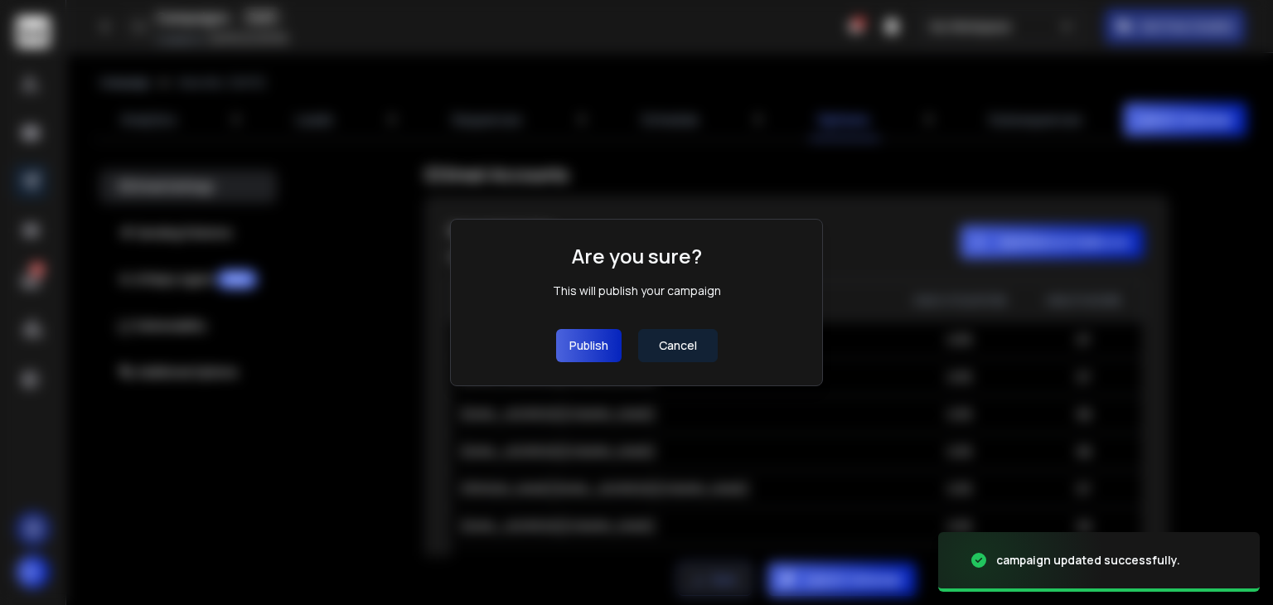
click at [544, 352] on div "Are you sure? This will publish your campaign Publish Cancel" at bounding box center [636, 302] width 325 height 119
click at [601, 337] on button "Publish" at bounding box center [588, 345] width 65 height 33
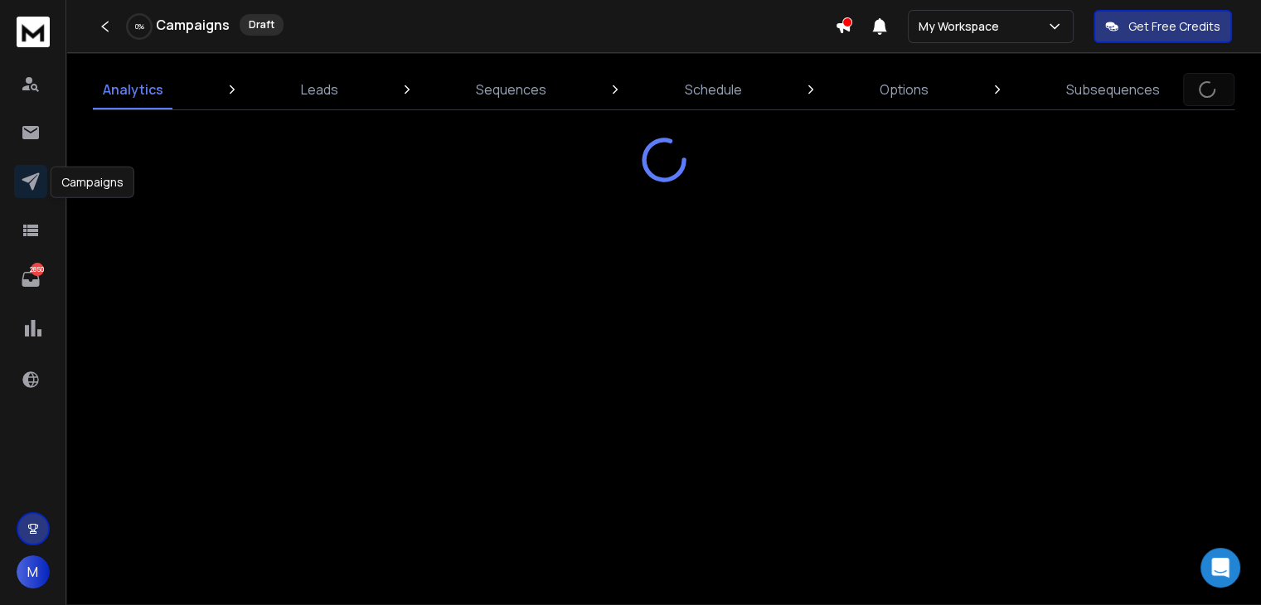
click at [30, 183] on icon at bounding box center [30, 180] width 17 height 17
